Goal: Task Accomplishment & Management: Complete application form

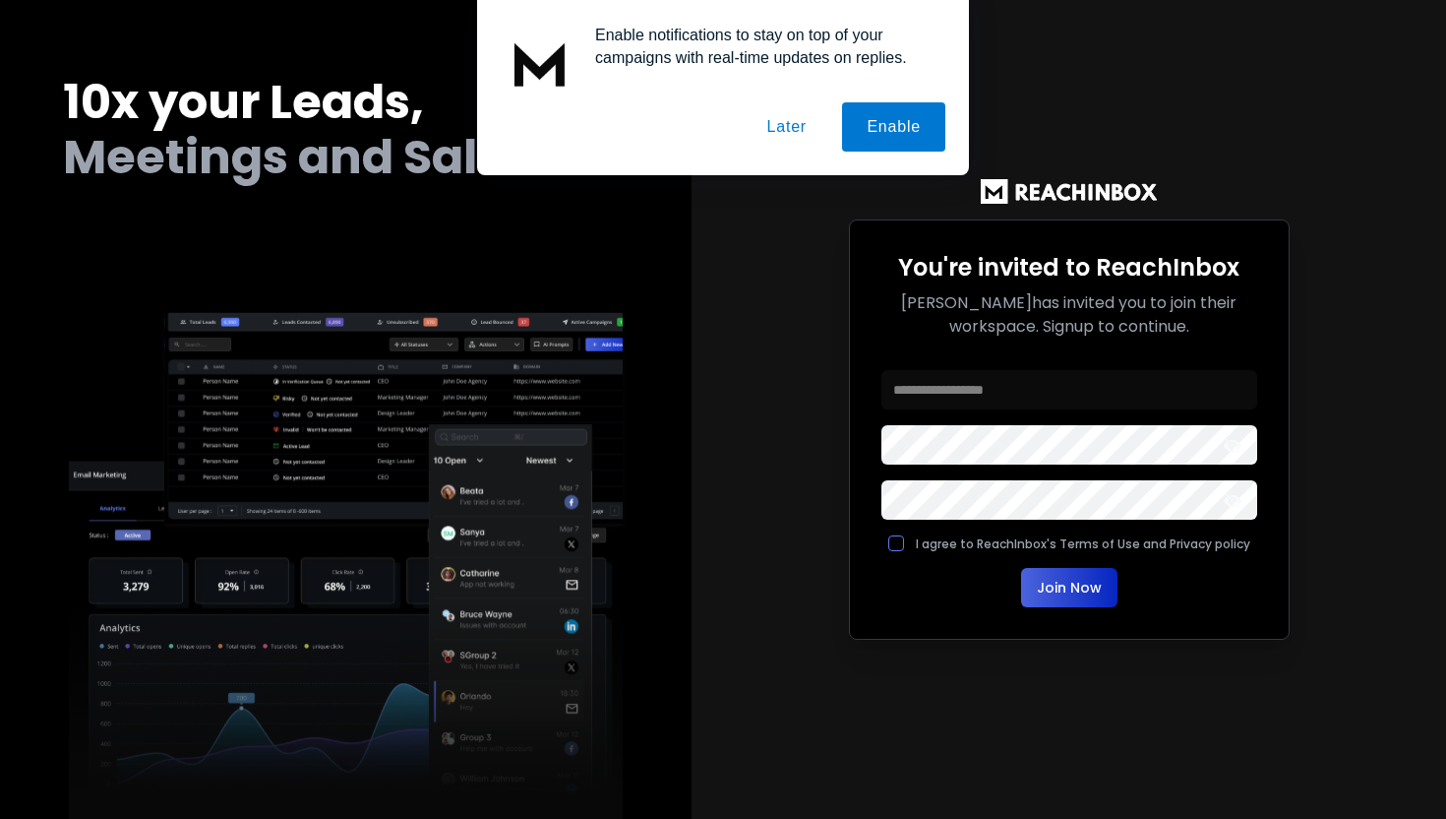
click at [1234, 503] on icon at bounding box center [1232, 501] width 14 height 14
click at [1237, 440] on icon at bounding box center [1233, 446] width 18 height 18
click at [899, 535] on button "I agree to ReachInbox's Terms of Use and Privacy policy" at bounding box center [896, 543] width 16 height 16
click at [1065, 580] on button "Join Now" at bounding box center [1069, 587] width 96 height 39
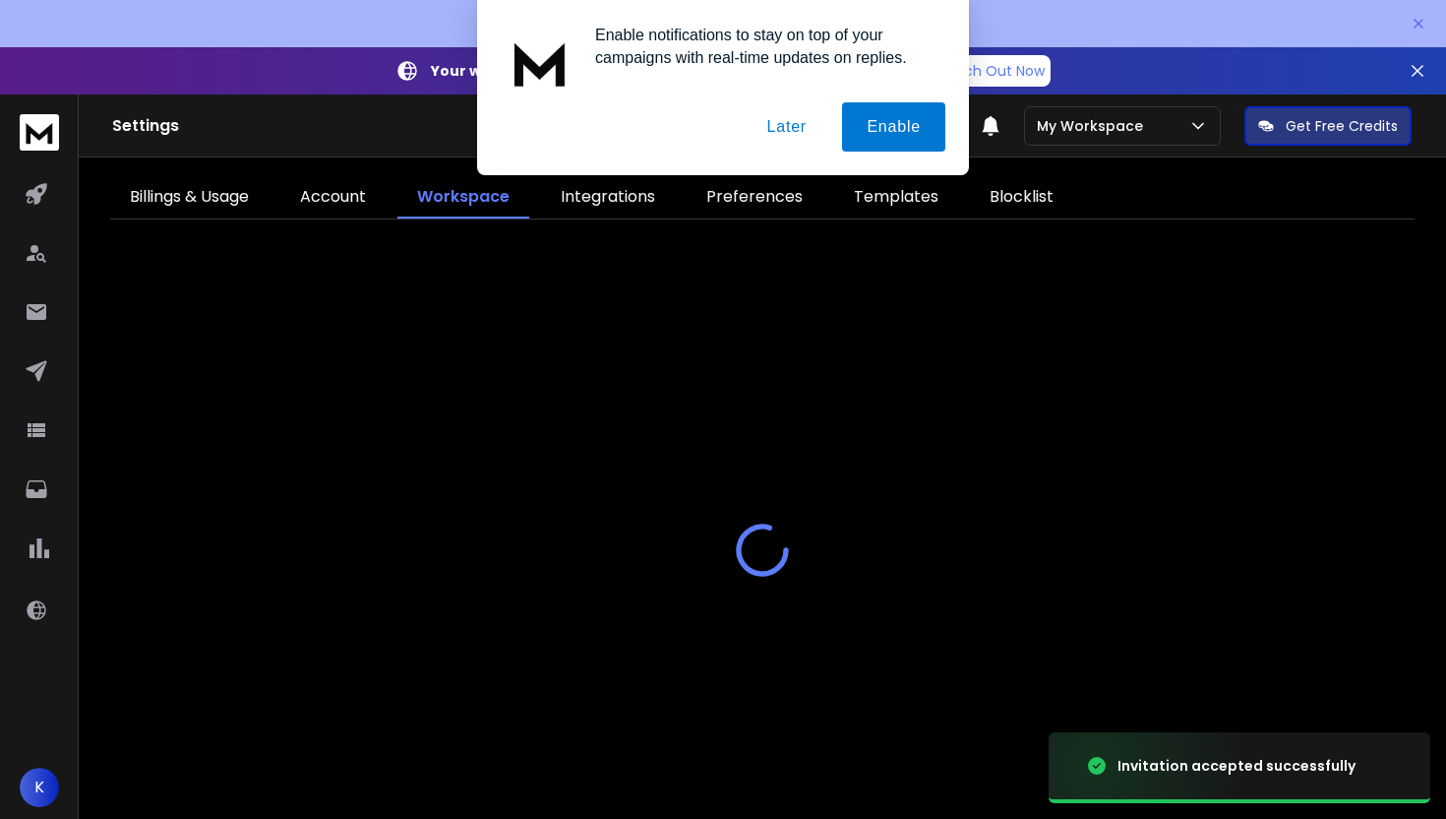
click at [790, 128] on button "Later" at bounding box center [786, 126] width 89 height 49
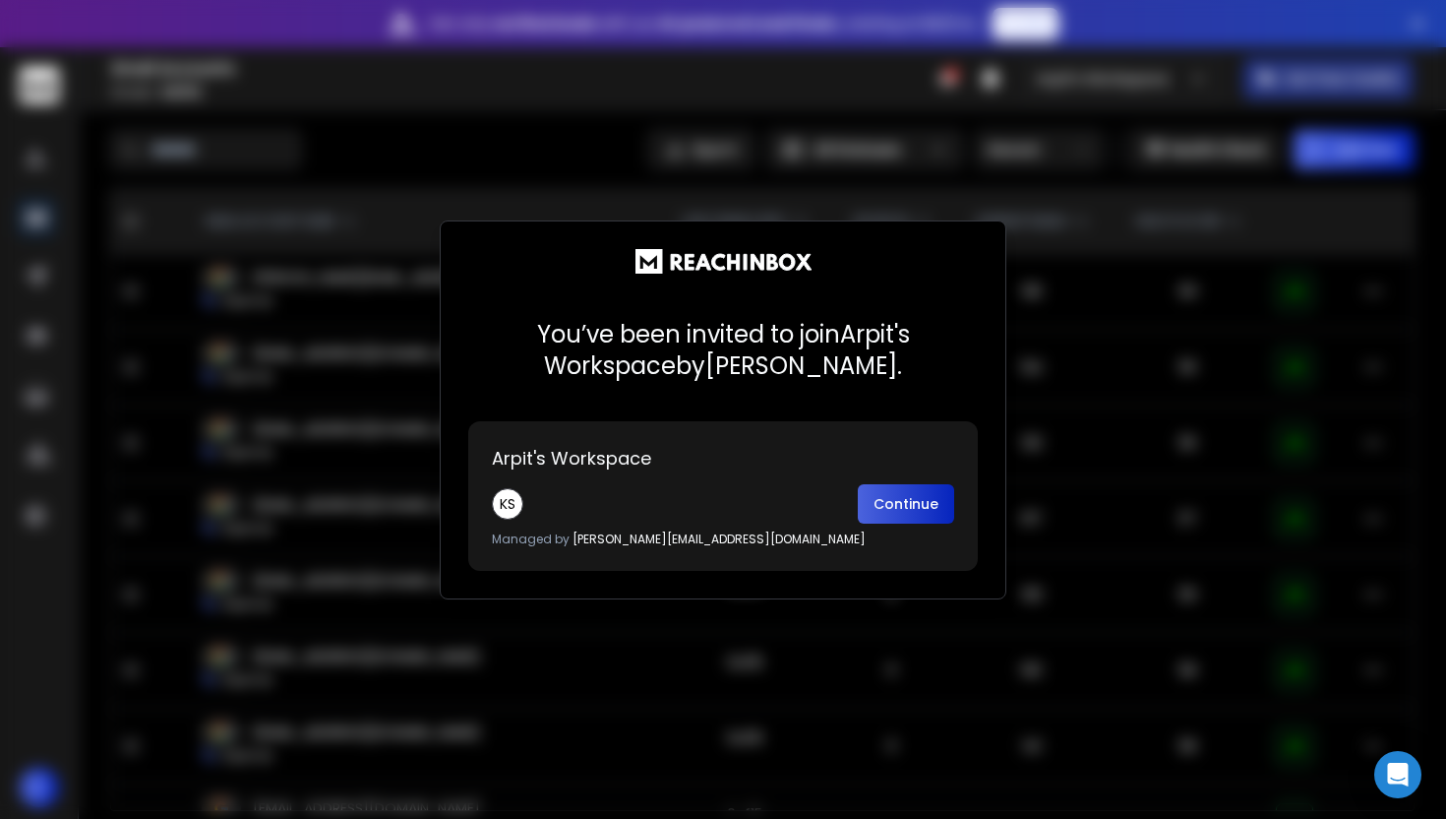
click at [902, 508] on button "Continue" at bounding box center [906, 503] width 96 height 39
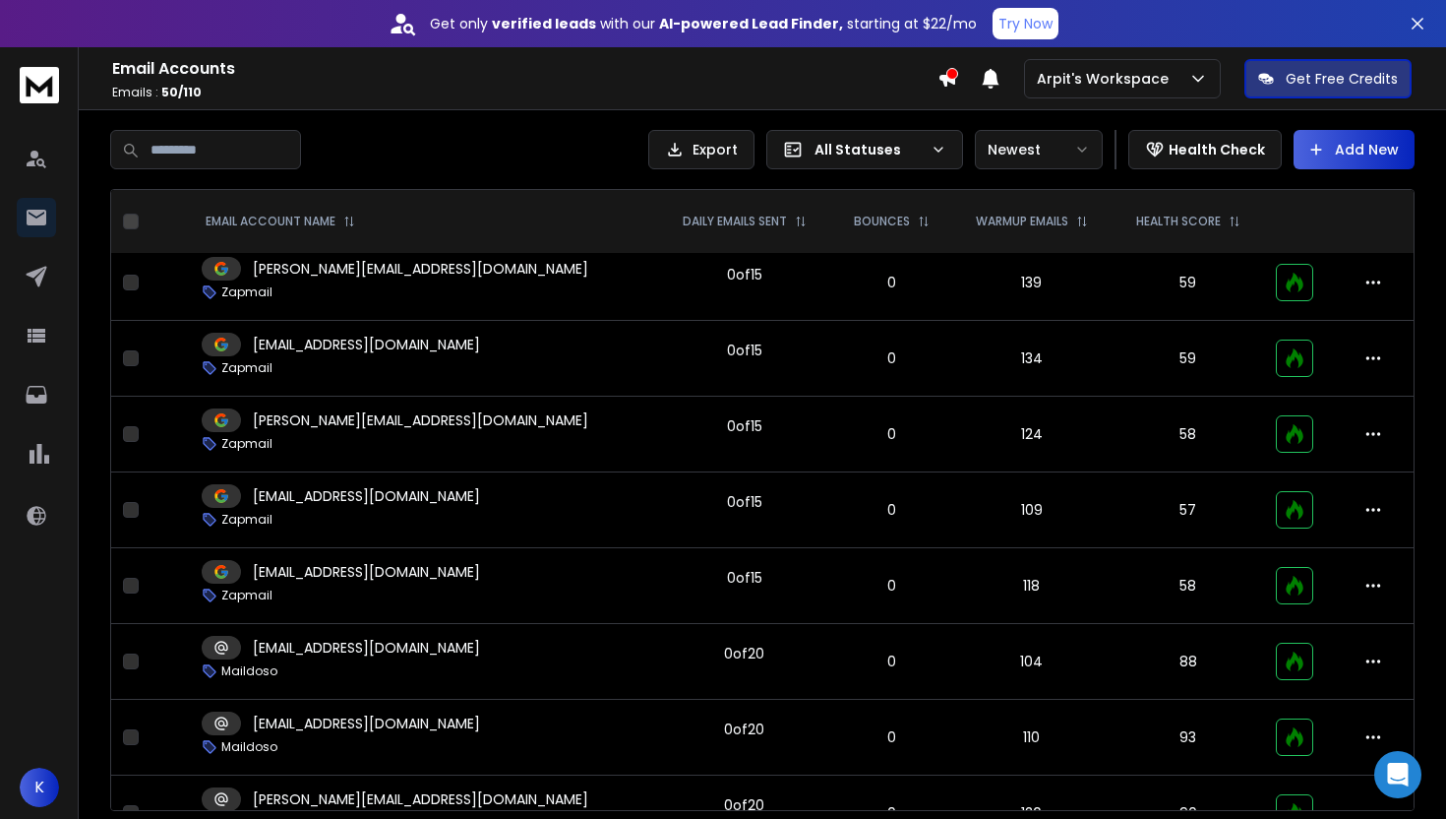
scroll to position [2021, 0]
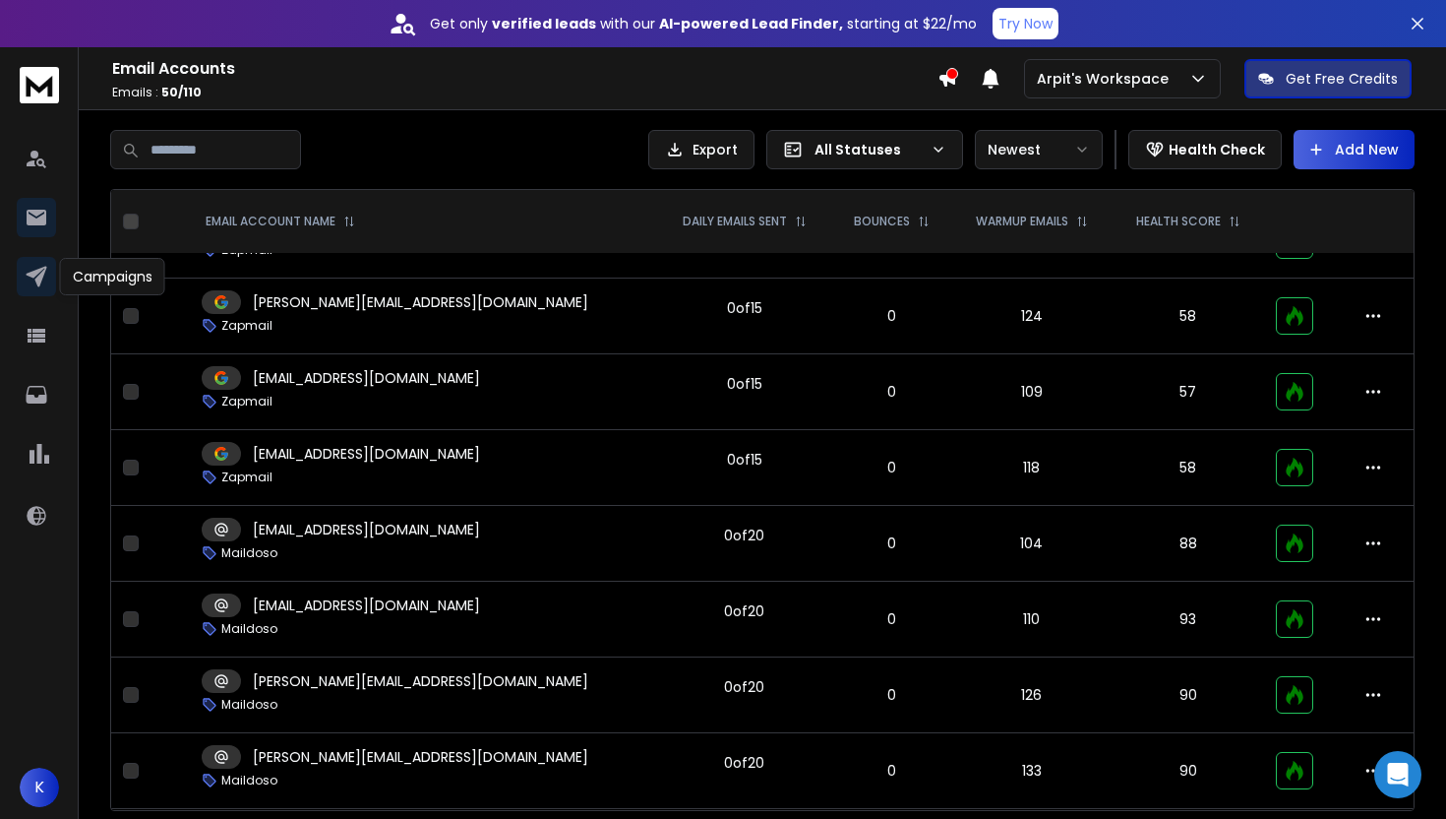
click at [42, 274] on icon at bounding box center [36, 276] width 21 height 21
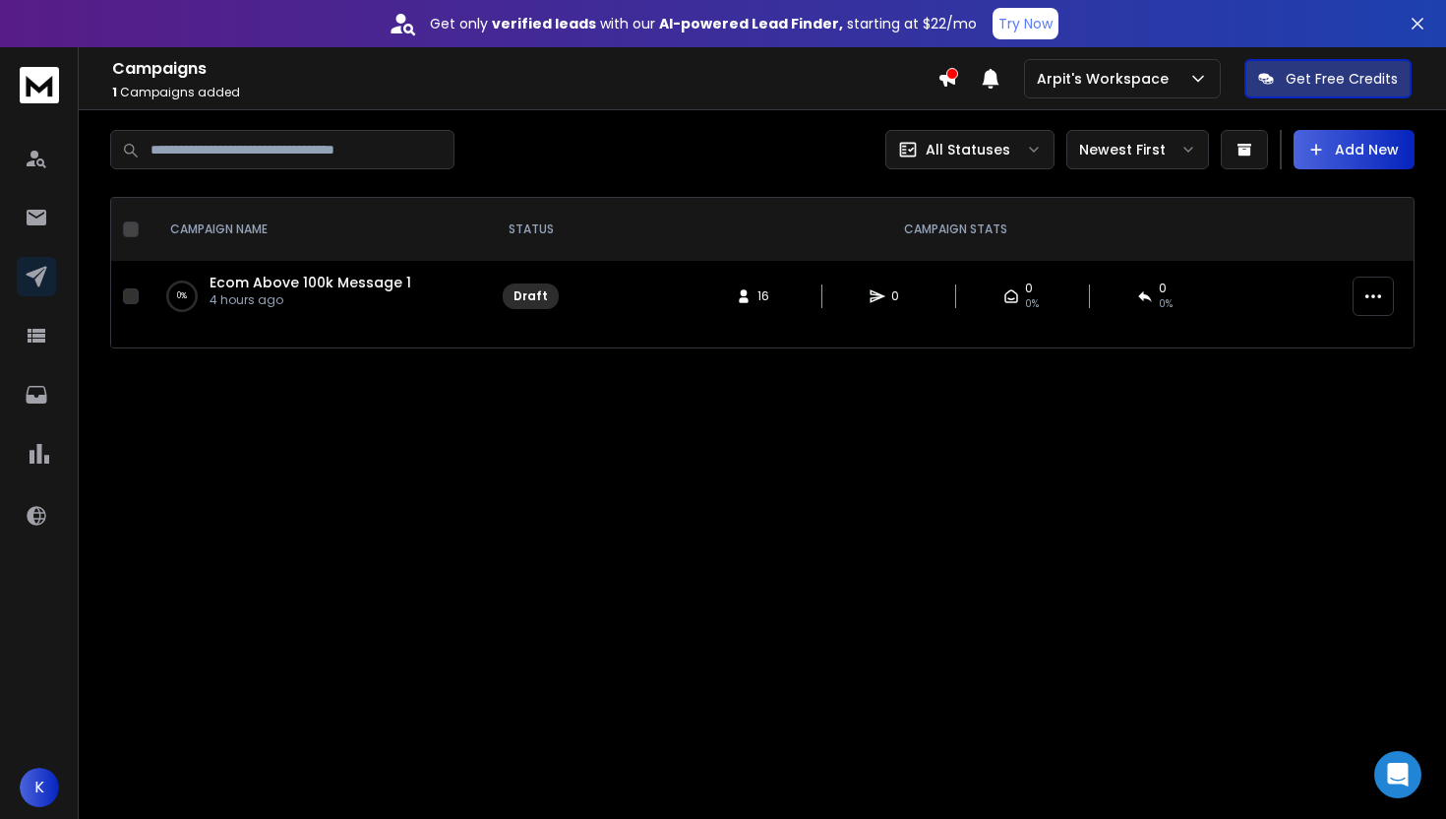
click at [330, 281] on span "Ecom Above 100k Message 1" at bounding box center [311, 283] width 202 height 20
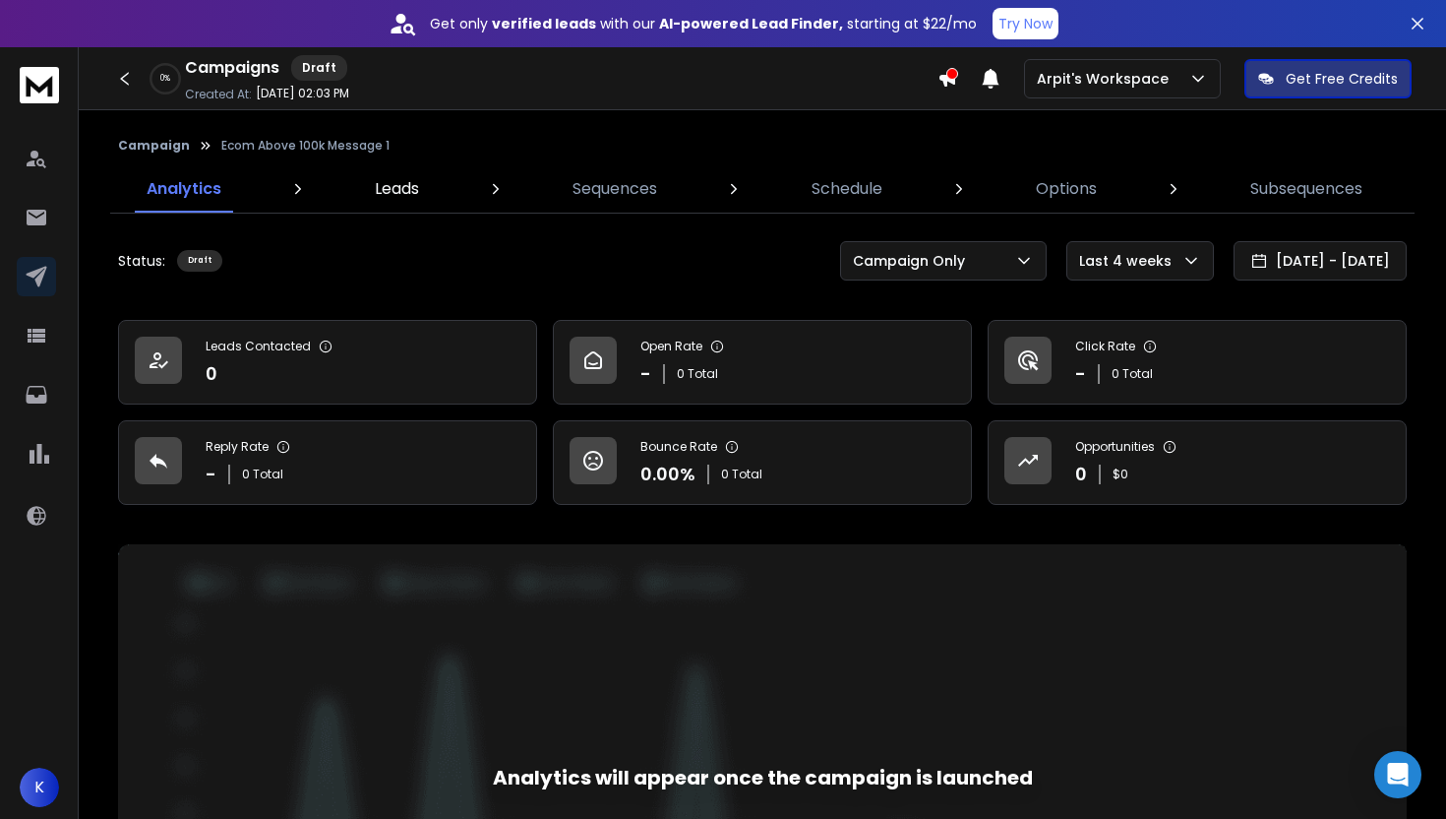
click at [413, 189] on p "Leads" at bounding box center [397, 189] width 44 height 24
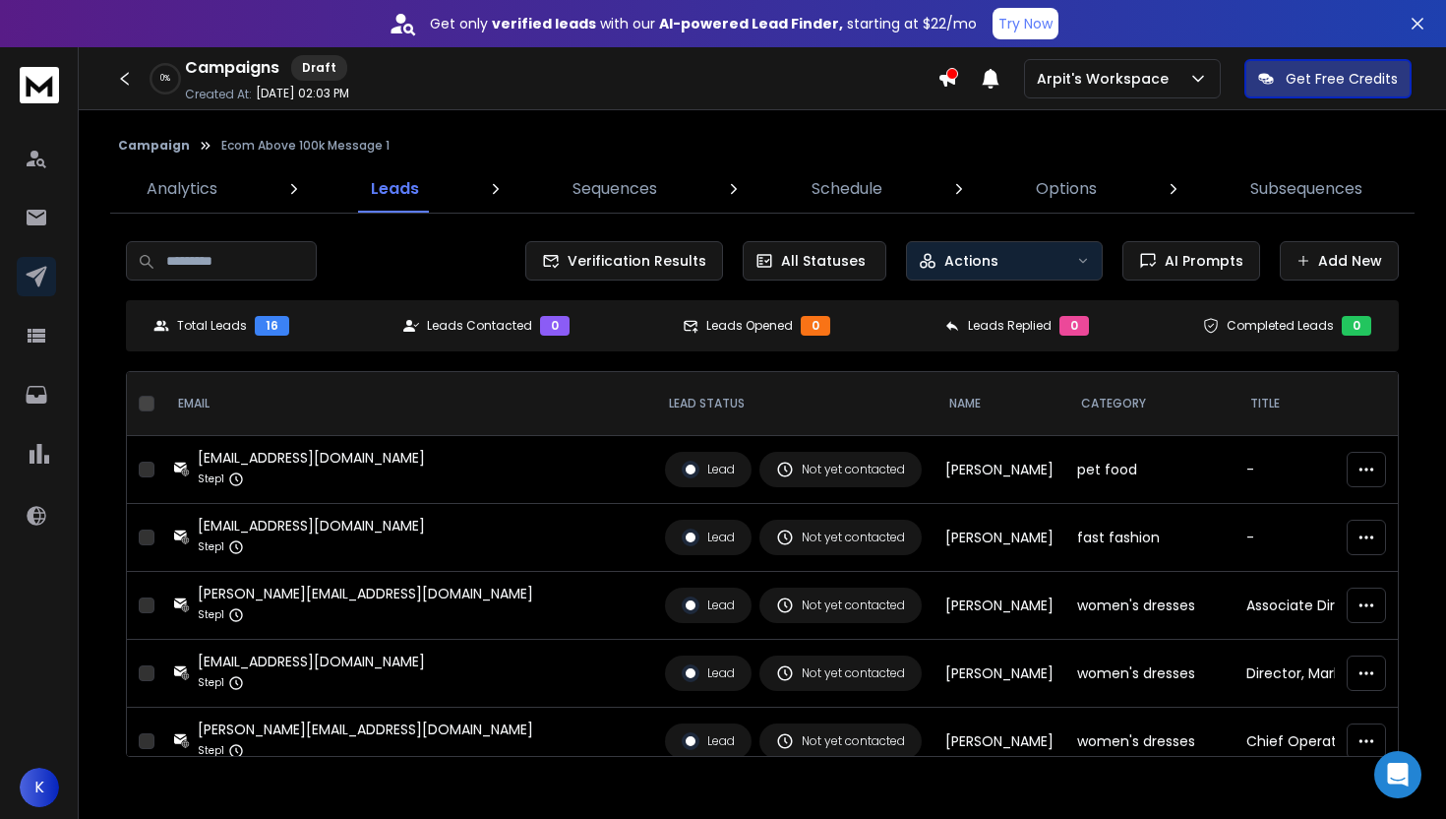
click at [1068, 265] on div "Actions" at bounding box center [994, 261] width 150 height 20
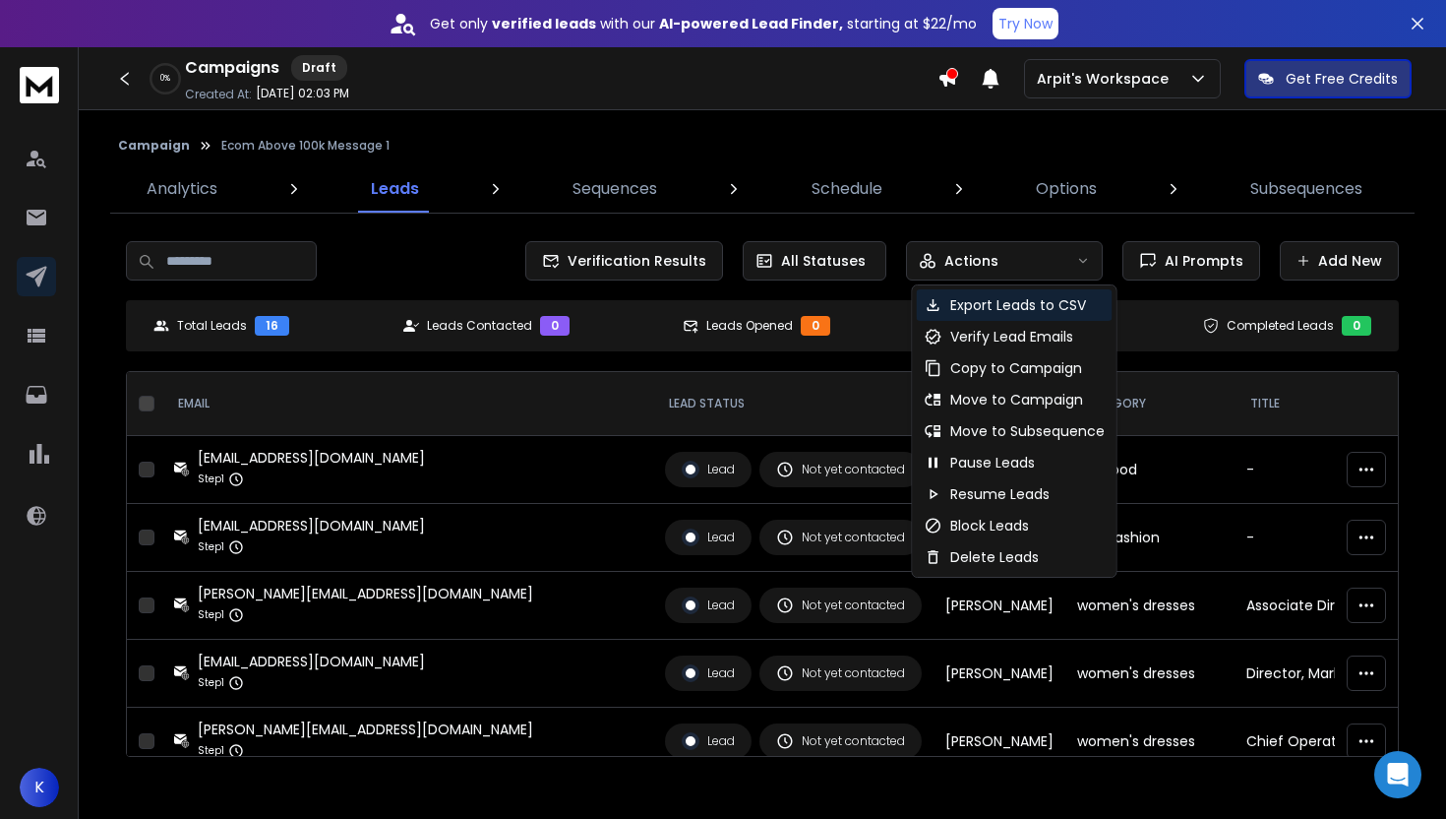
click at [956, 222] on div "Campaign Ecom Above 100k Message 1 Analytics Leads Sequences Schedule Options S…" at bounding box center [762, 437] width 1305 height 615
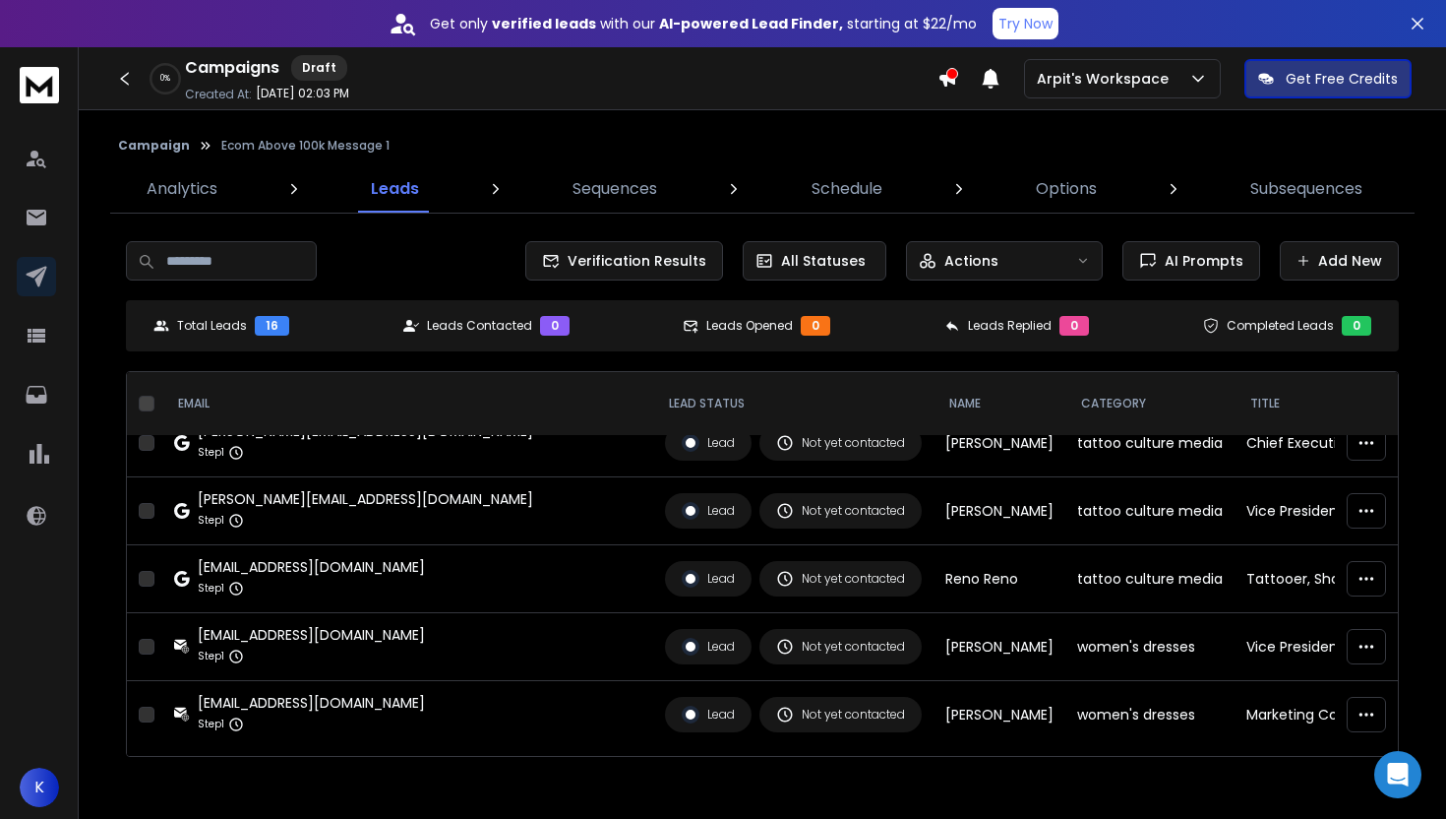
scroll to position [781, 0]
